Goal: Task Accomplishment & Management: Manage account settings

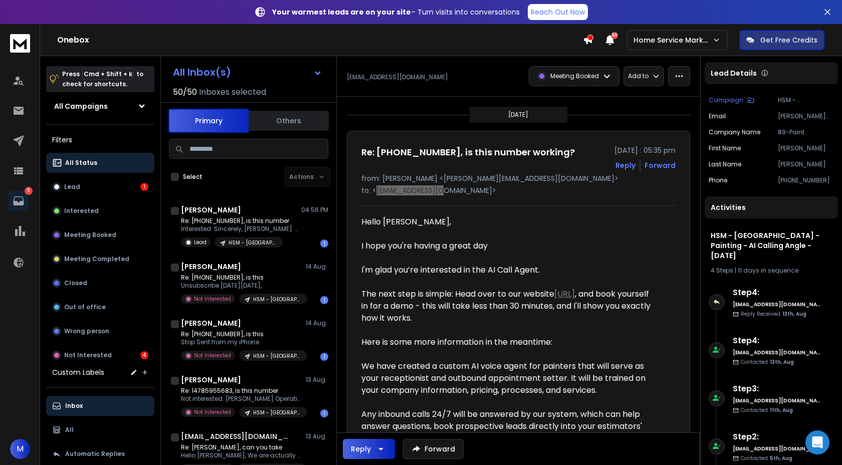
scroll to position [49, 0]
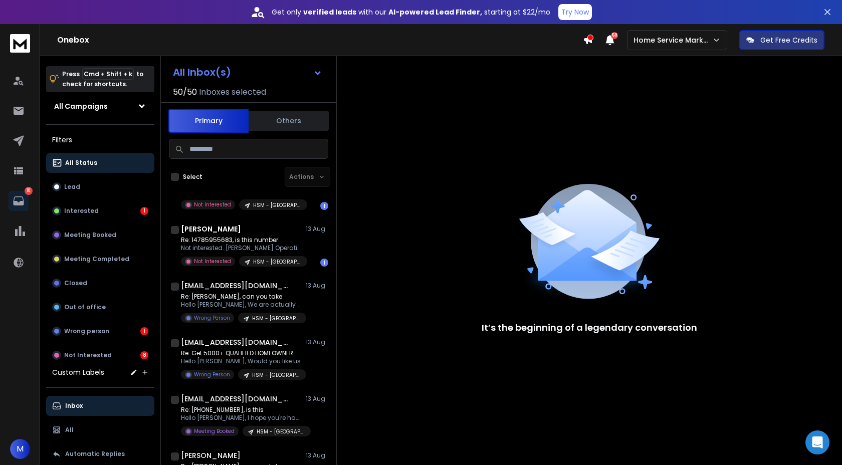
scroll to position [436, 0]
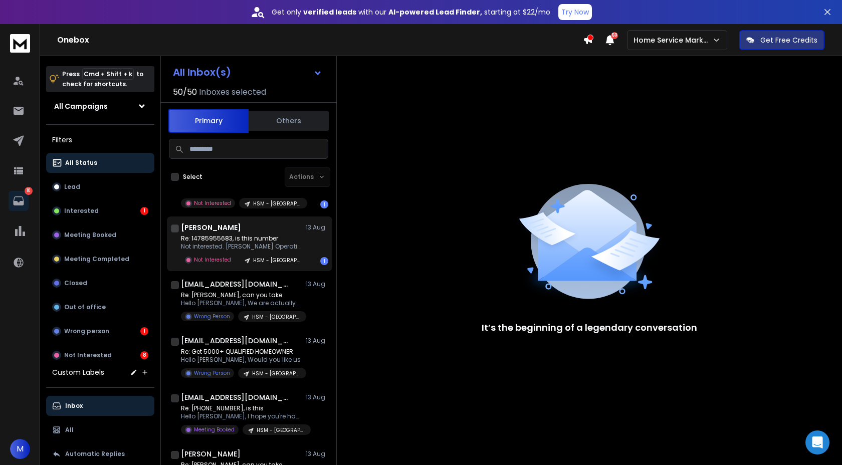
click at [289, 234] on div "Becky Ramirez-Osorio 13 Aug Re: 14785955683, is this number Not interested. Bec…" at bounding box center [254, 244] width 147 height 43
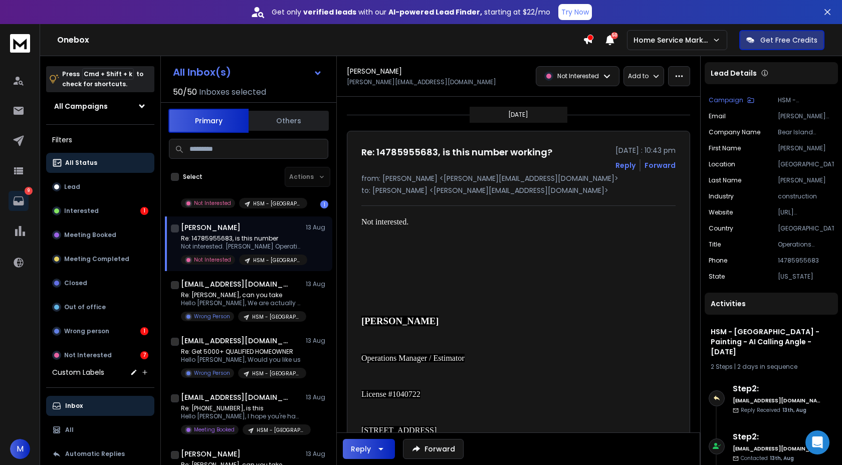
click at [684, 73] on icon "button" at bounding box center [679, 76] width 9 height 9
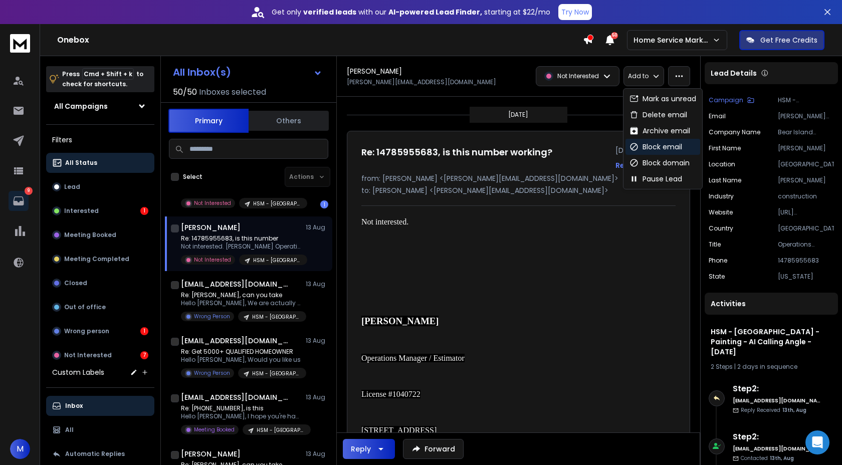
click at [666, 143] on div "Block email" at bounding box center [656, 147] width 53 height 10
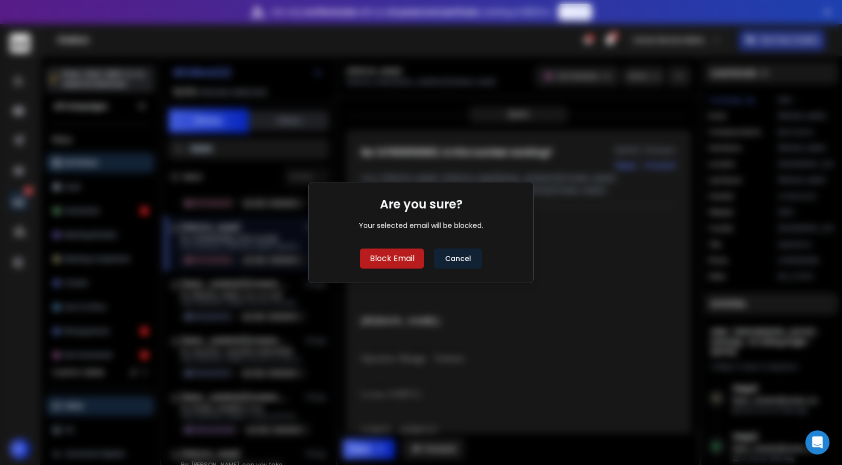
click at [402, 255] on button "Block Email" at bounding box center [392, 259] width 64 height 20
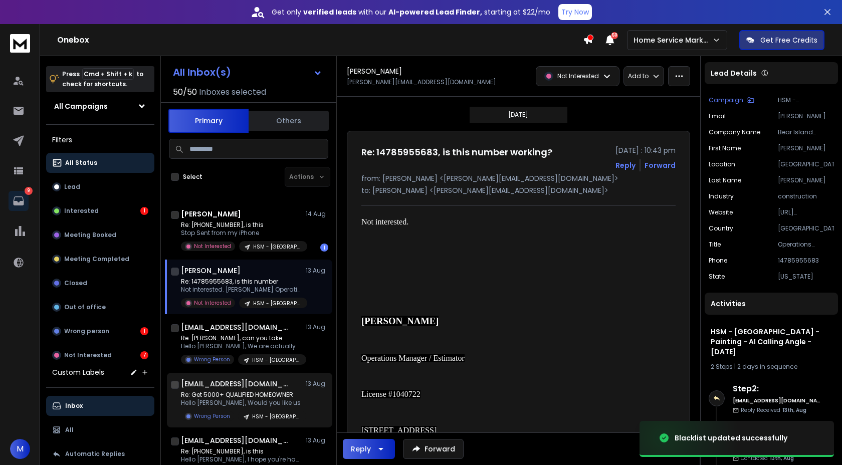
scroll to position [385, 0]
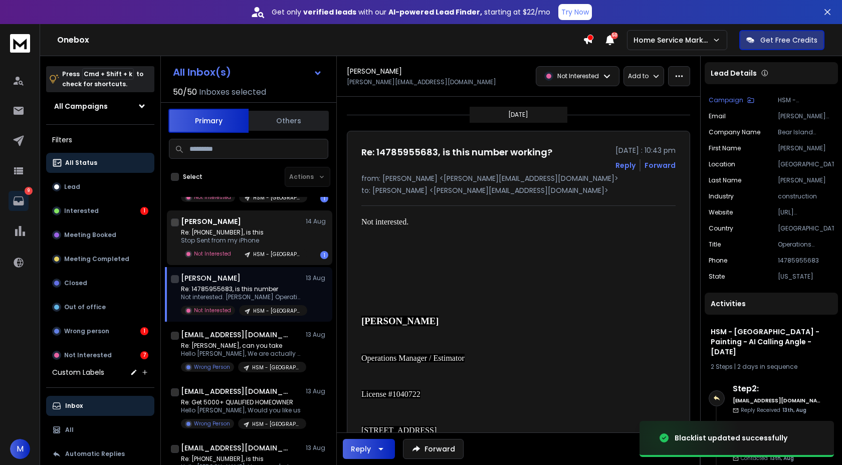
click at [258, 235] on p "Re: [PHONE_NUMBER], is this" at bounding box center [241, 233] width 120 height 8
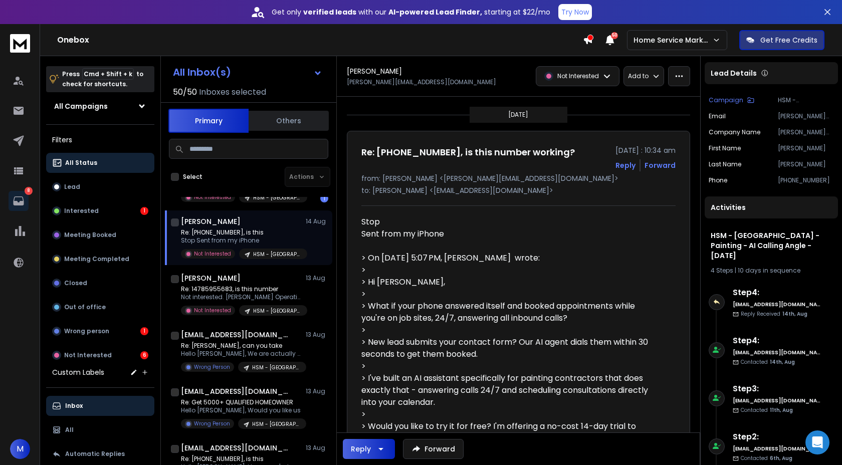
click at [684, 80] on icon "button" at bounding box center [679, 76] width 9 height 9
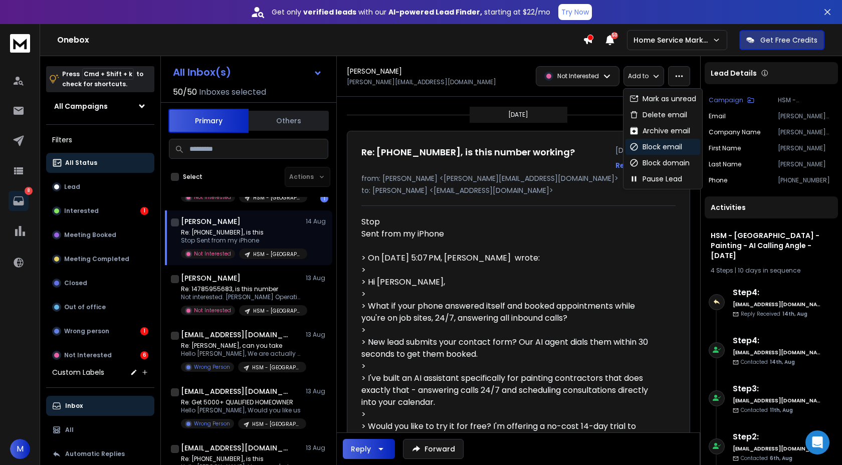
click at [661, 142] on div "Block email" at bounding box center [656, 147] width 53 height 10
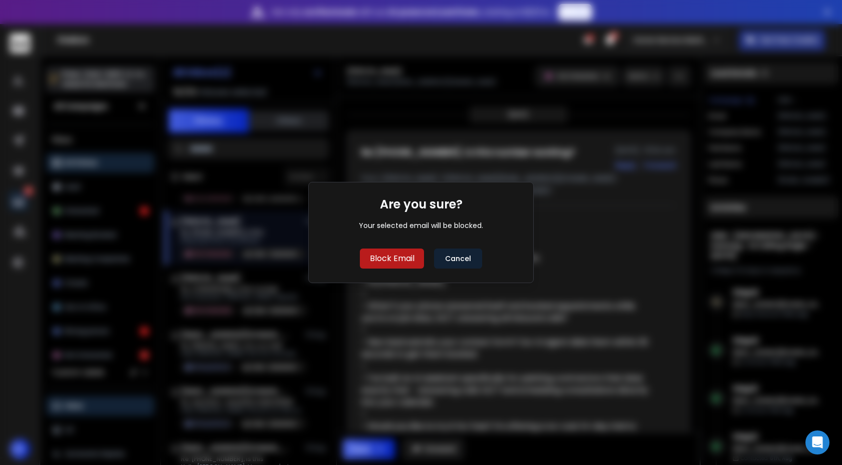
click at [392, 262] on button "Block Email" at bounding box center [392, 259] width 64 height 20
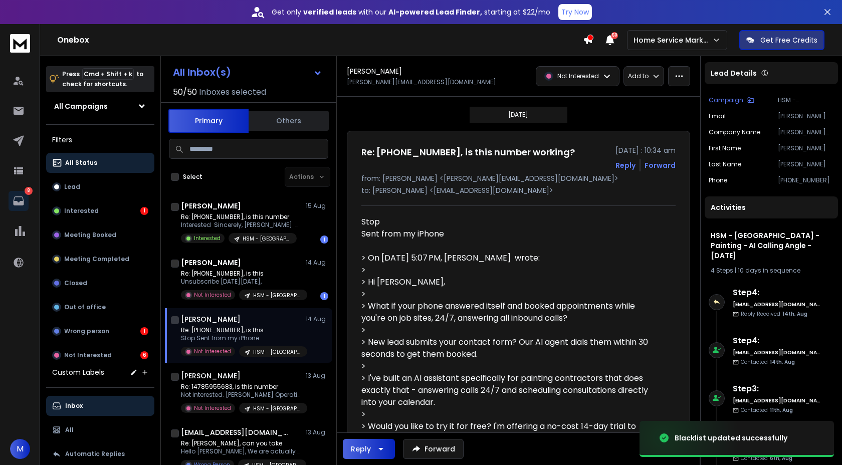
scroll to position [286, 0]
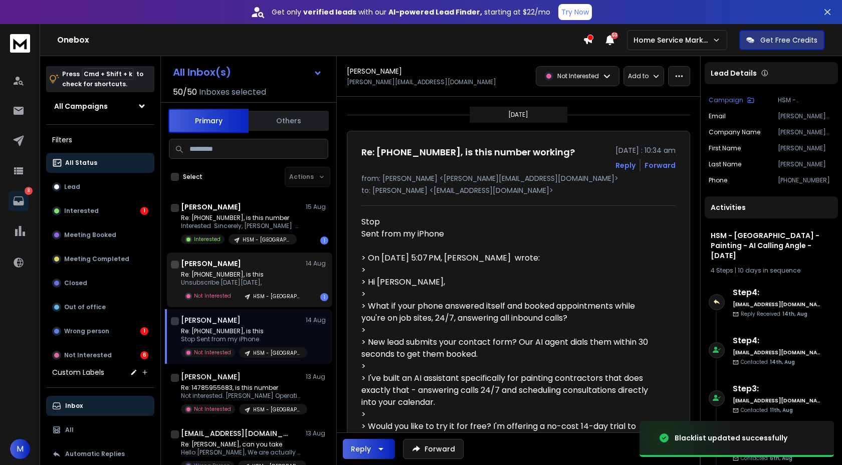
click at [260, 273] on p "Re: [PHONE_NUMBER], is this" at bounding box center [241, 275] width 120 height 8
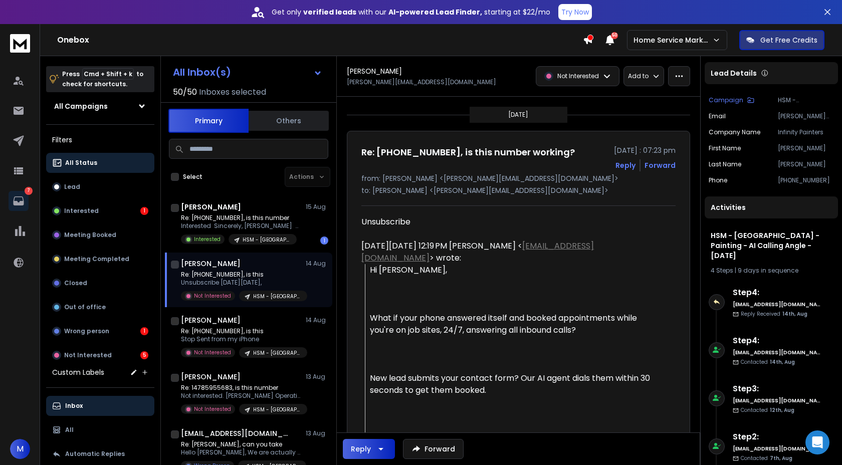
click at [690, 79] on button "button" at bounding box center [679, 76] width 22 height 20
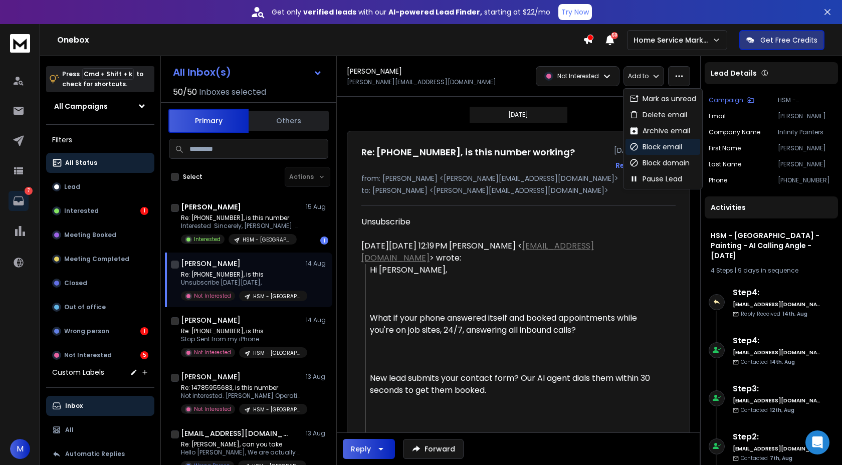
click at [669, 144] on div "Block email" at bounding box center [656, 147] width 53 height 10
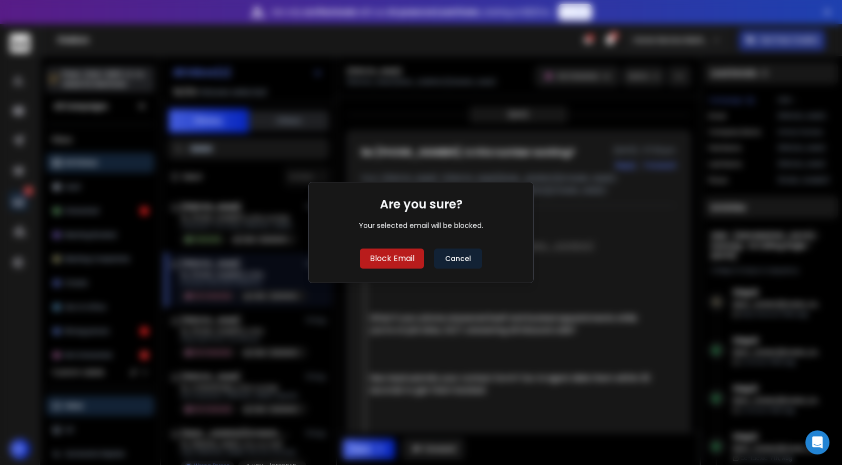
click at [407, 267] on button "Block Email" at bounding box center [392, 259] width 64 height 20
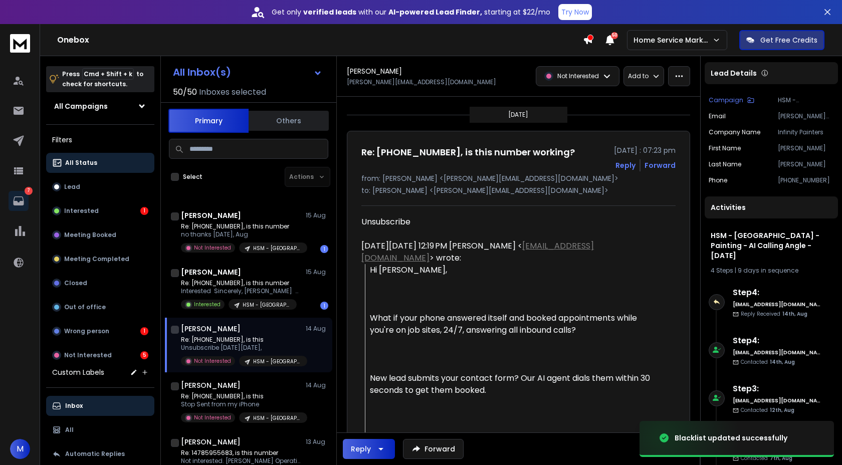
scroll to position [210, 0]
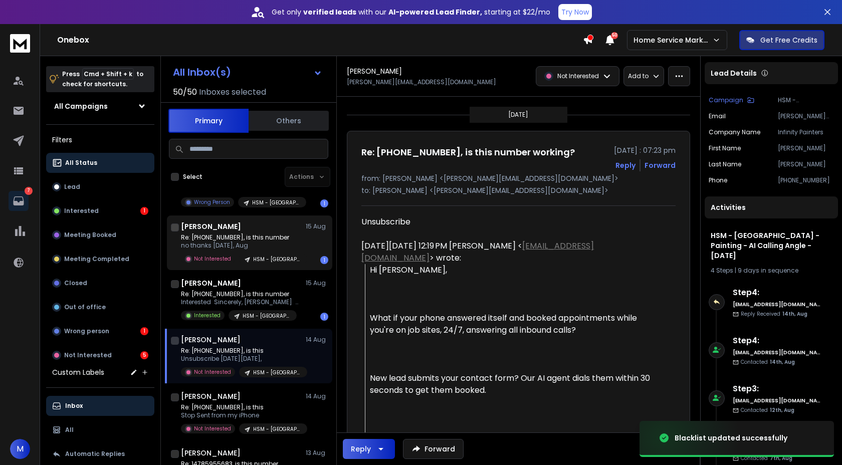
click at [253, 236] on p "Re: 888-262-7739, is this number" at bounding box center [241, 238] width 120 height 8
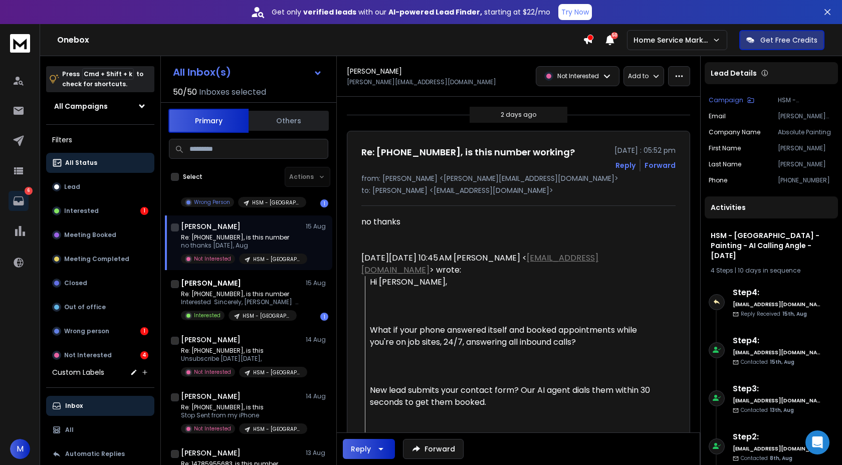
click at [690, 85] on button "button" at bounding box center [679, 76] width 22 height 20
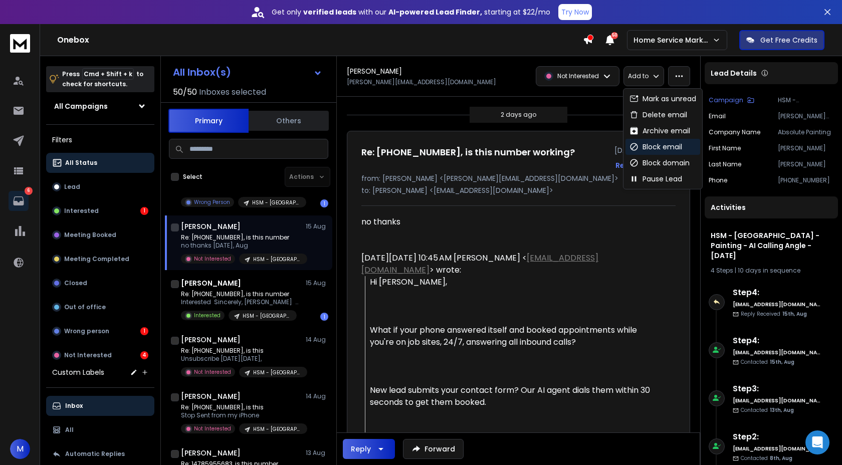
click at [663, 148] on div "Block email" at bounding box center [656, 147] width 53 height 10
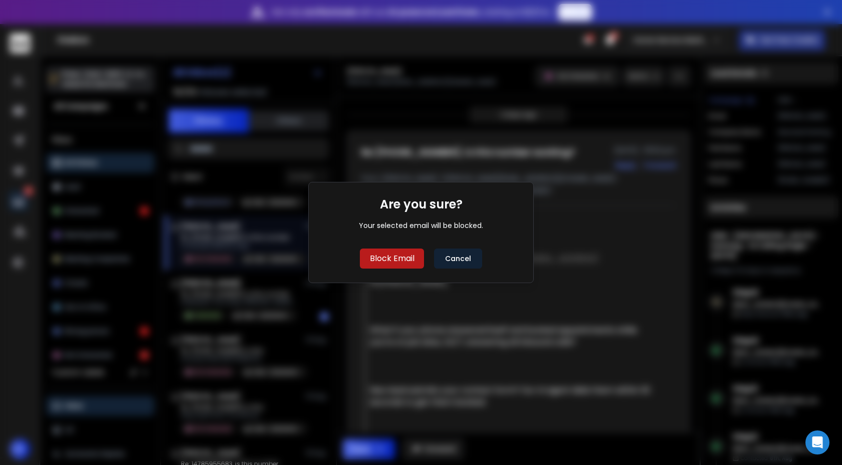
click at [405, 259] on button "Block Email" at bounding box center [392, 259] width 64 height 20
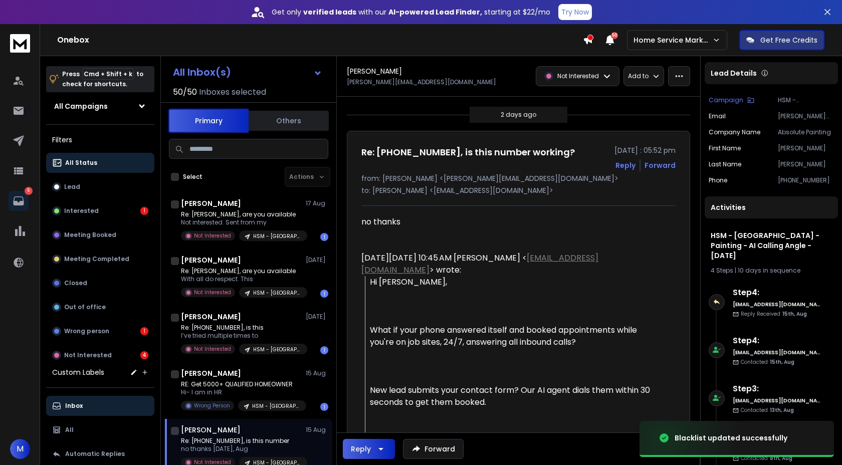
scroll to position [0, 0]
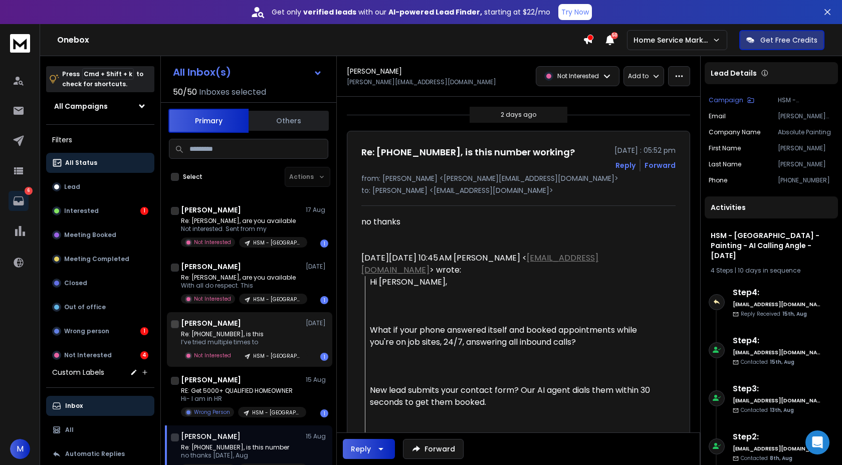
click at [266, 323] on div "Clayton Young 16 Aug" at bounding box center [254, 323] width 147 height 10
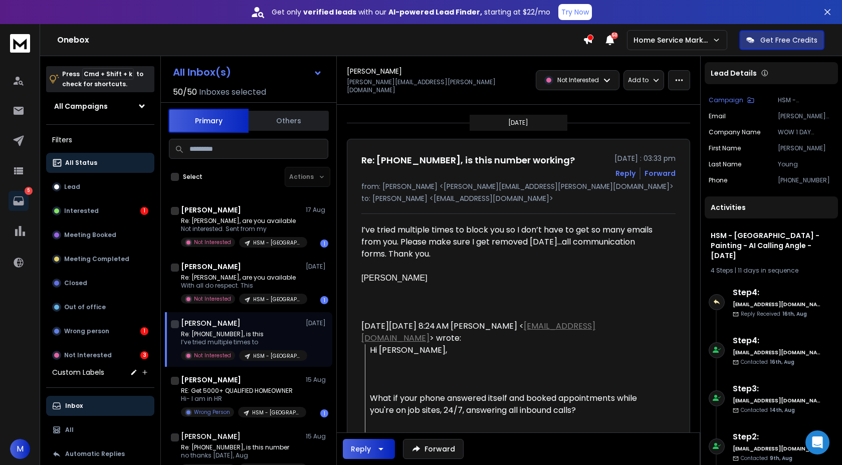
click at [690, 82] on button "button" at bounding box center [679, 80] width 22 height 20
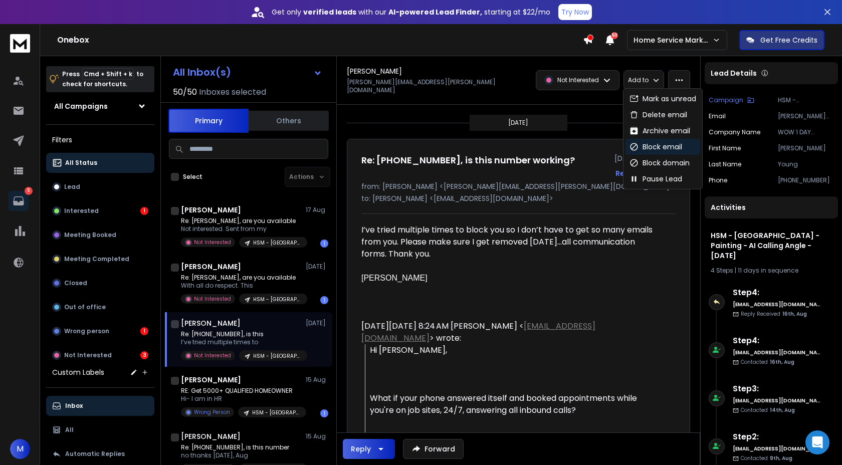
click at [659, 143] on div "Block email" at bounding box center [656, 147] width 53 height 10
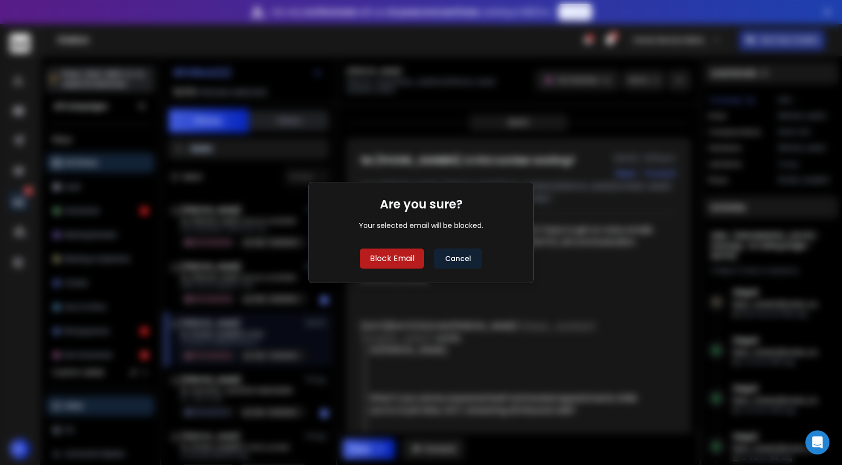
click at [383, 261] on button "Block Email" at bounding box center [392, 259] width 64 height 20
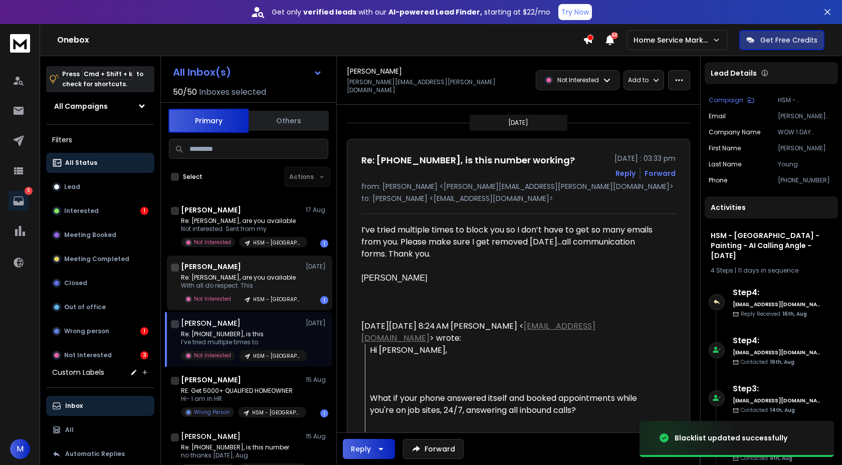
click at [262, 266] on div "Todd Evans 16 Aug" at bounding box center [254, 267] width 147 height 10
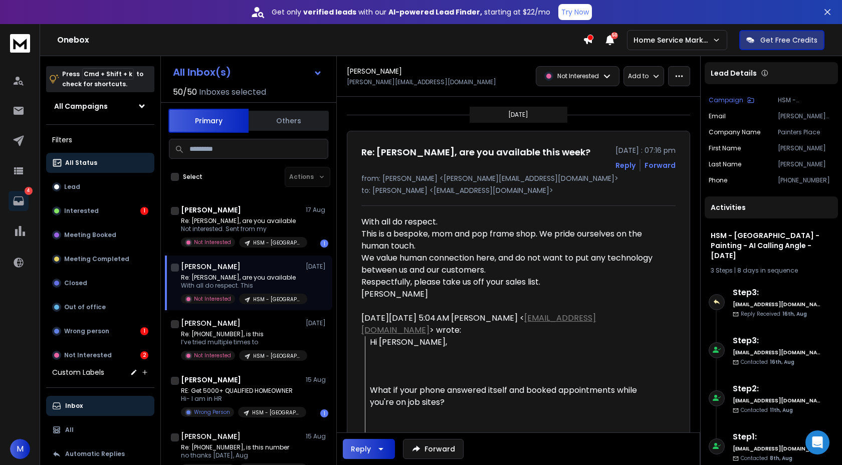
click at [684, 75] on icon "button" at bounding box center [679, 76] width 9 height 9
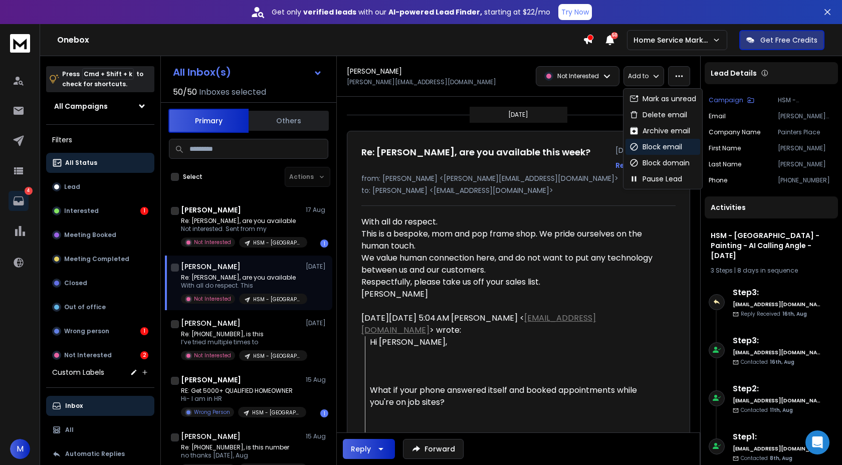
click at [672, 148] on div "Block email" at bounding box center [656, 147] width 53 height 10
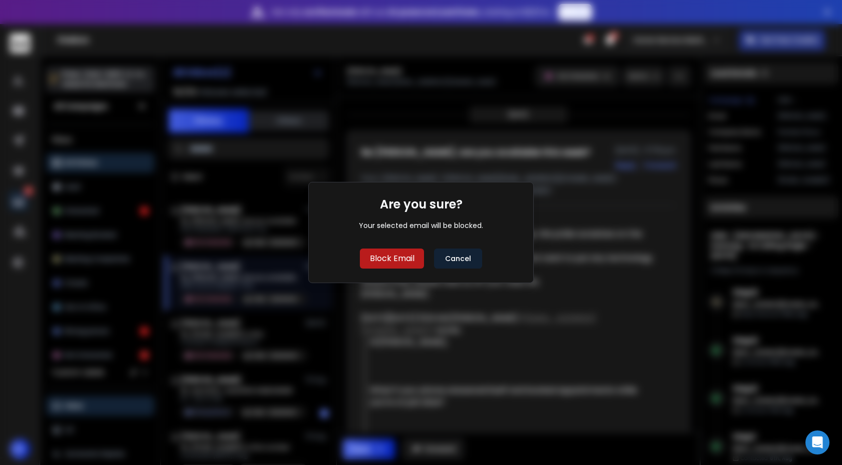
click at [411, 257] on button "Block Email" at bounding box center [392, 259] width 64 height 20
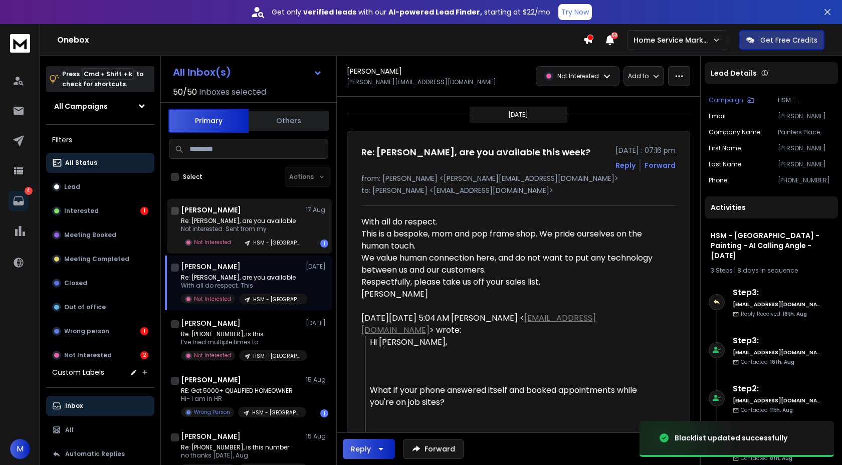
click at [266, 233] on div "Re: Agnes, are you available Not interested. Sent from my Not Interested HSM - …" at bounding box center [244, 232] width 126 height 31
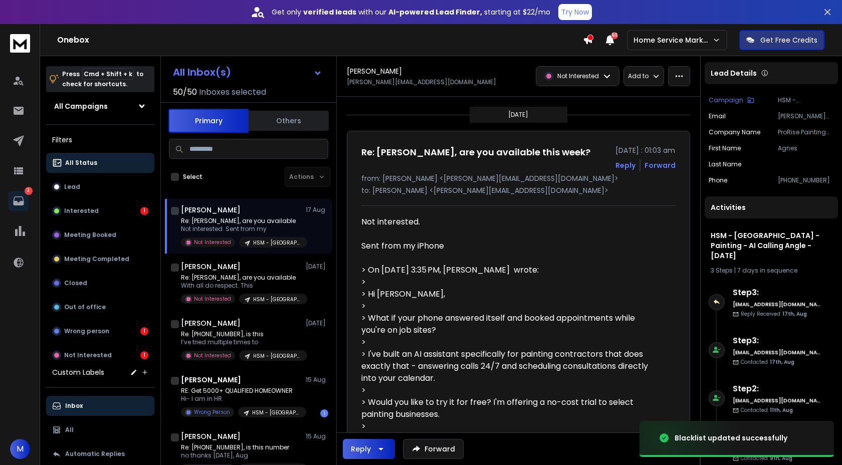
click at [689, 83] on button "button" at bounding box center [679, 76] width 22 height 20
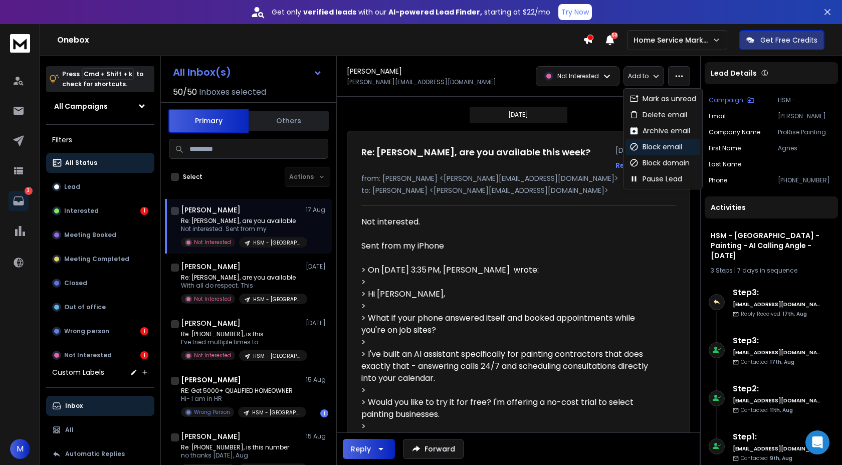
click at [664, 148] on div "Block email" at bounding box center [656, 147] width 53 height 10
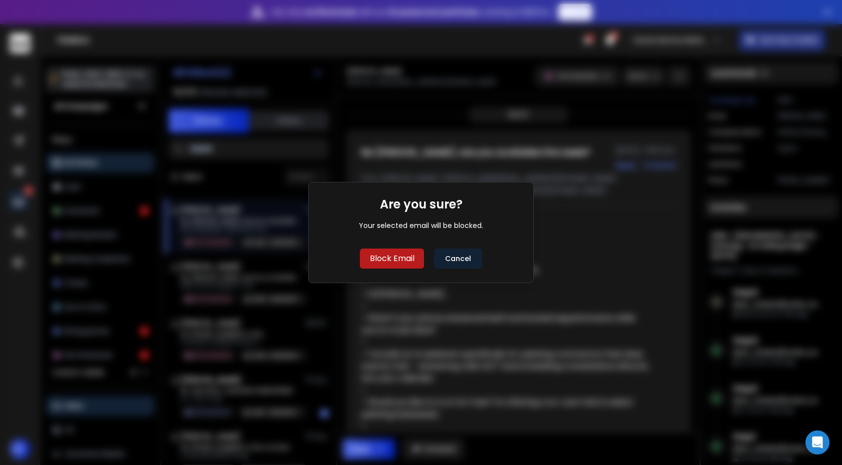
click at [394, 258] on button "Block Email" at bounding box center [392, 259] width 64 height 20
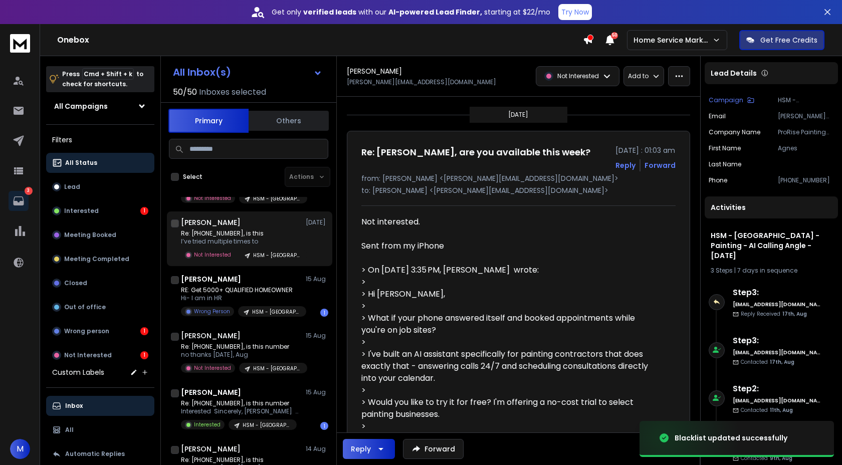
scroll to position [123, 0]
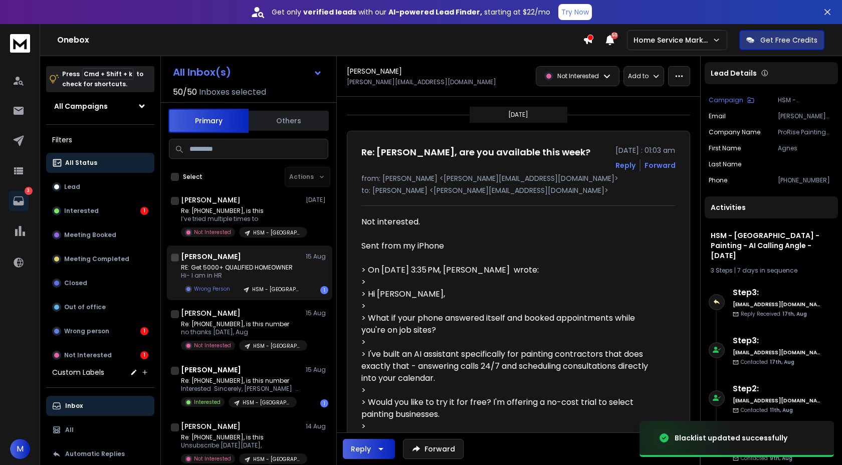
click at [287, 278] on p "Hi- I am in HR" at bounding box center [241, 276] width 120 height 8
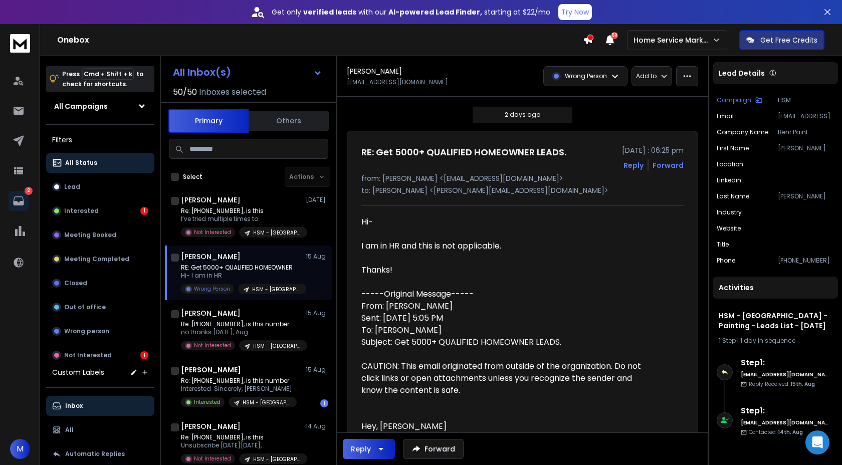
click at [692, 80] on icon "button" at bounding box center [687, 76] width 9 height 9
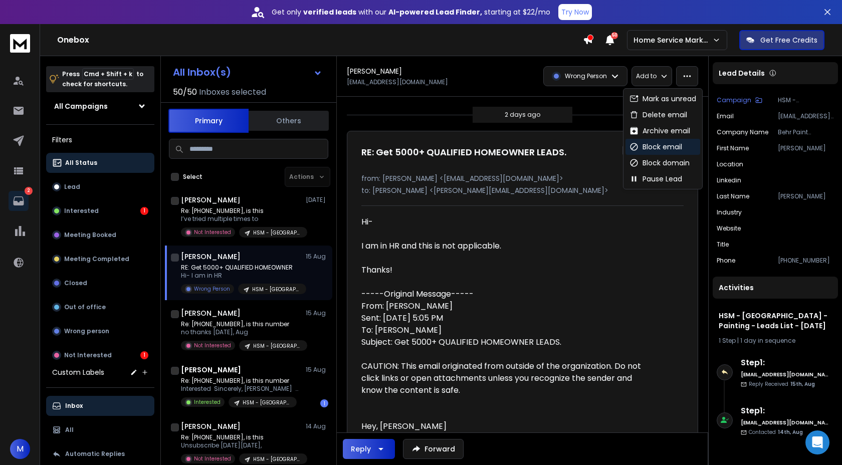
click at [675, 146] on div "Block email" at bounding box center [656, 147] width 53 height 10
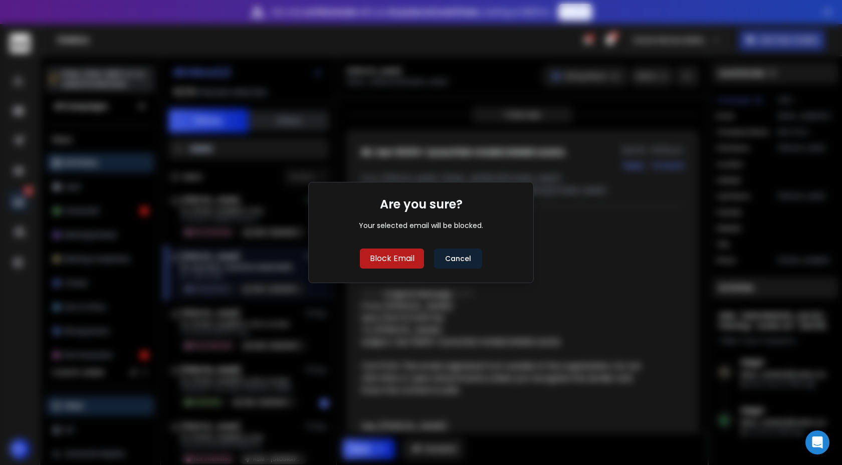
click at [407, 254] on button "Block Email" at bounding box center [392, 259] width 64 height 20
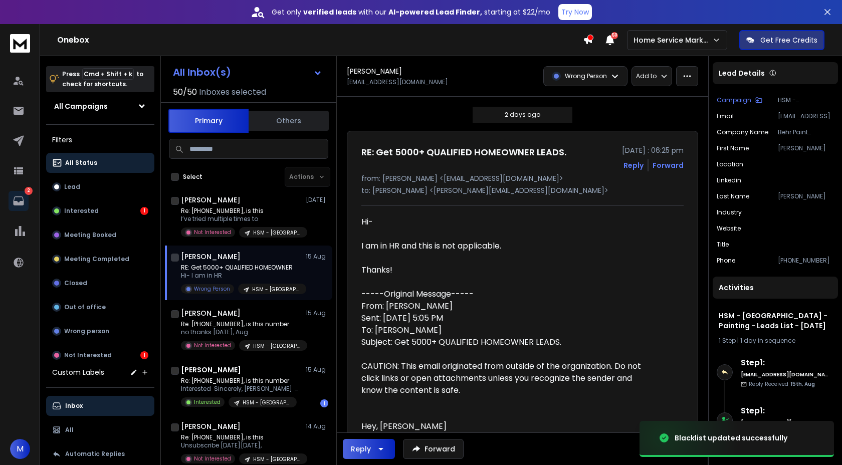
scroll to position [198, 0]
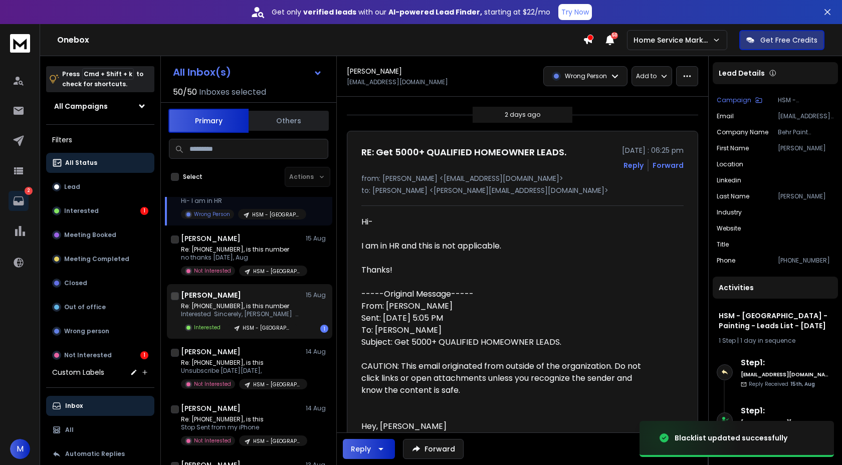
click at [270, 311] on p "Interested Sincerely, [PERSON_NAME] Best Buy Painting Inc. Office: [PHONE_NUMBE…" at bounding box center [241, 314] width 120 height 8
